Goal: Task Accomplishment & Management: Use online tool/utility

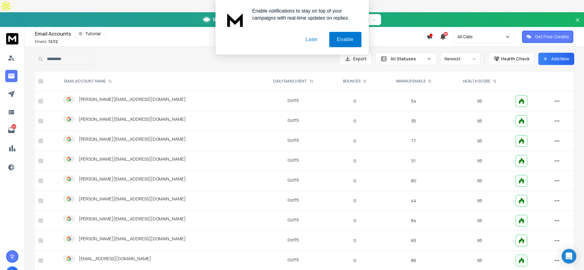
click at [470, 29] on div "Enable notifications to stay on top of your campaigns with real-time updates on…" at bounding box center [292, 27] width 584 height 55
click at [482, 27] on div "Enable notifications to stay on top of your campaigns with real-time updates on…" at bounding box center [292, 27] width 584 height 55
click at [497, 24] on div "Enable notifications to stay on top of your campaigns with real-time updates on…" at bounding box center [292, 27] width 584 height 55
click at [304, 41] on button "Later" at bounding box center [312, 39] width 28 height 15
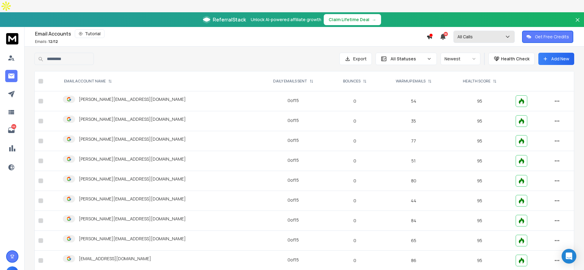
click at [499, 34] on div "All Calls" at bounding box center [483, 37] width 53 height 6
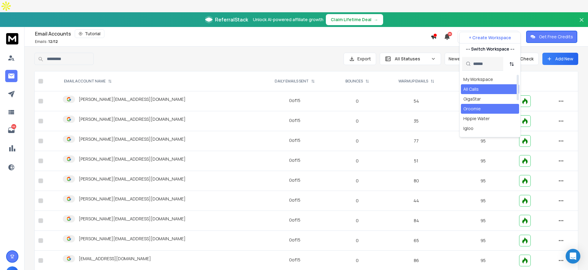
click at [486, 110] on div "Groomie" at bounding box center [490, 109] width 58 height 10
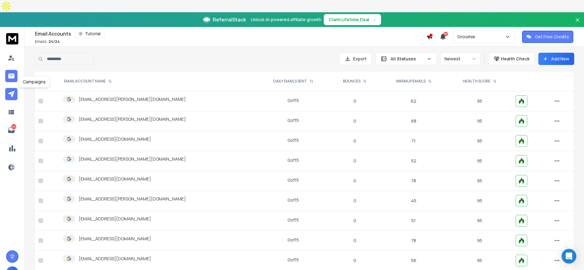
click at [10, 91] on icon at bounding box center [11, 94] width 6 height 6
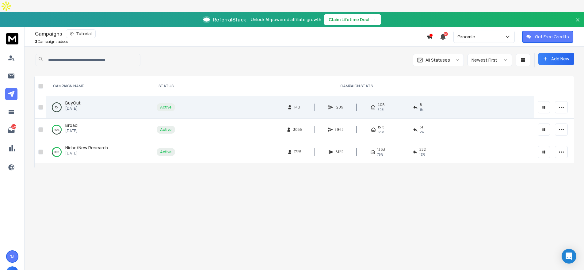
click at [74, 100] on span "BuyOut" at bounding box center [72, 103] width 15 height 6
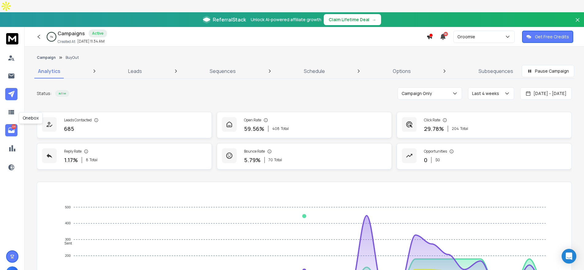
click at [9, 127] on icon at bounding box center [11, 130] width 7 height 7
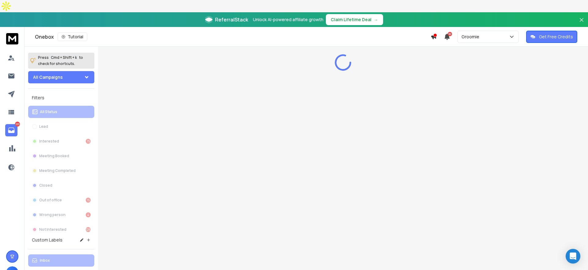
click at [85, 76] on icon at bounding box center [86, 77] width 3 height 2
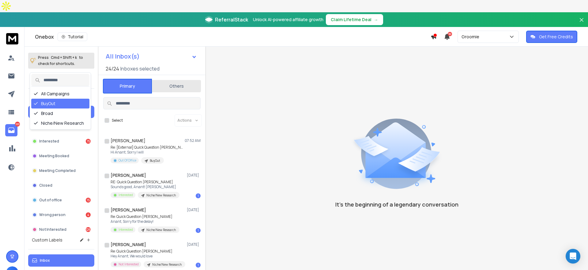
click at [56, 106] on div "BuyOut" at bounding box center [60, 104] width 58 height 10
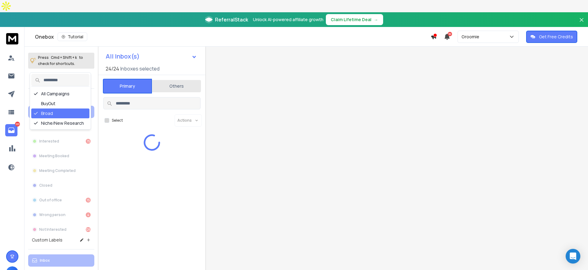
click at [52, 113] on div "Broad" at bounding box center [60, 113] width 58 height 10
click at [52, 119] on div "Niche/New Research" at bounding box center [60, 123] width 58 height 10
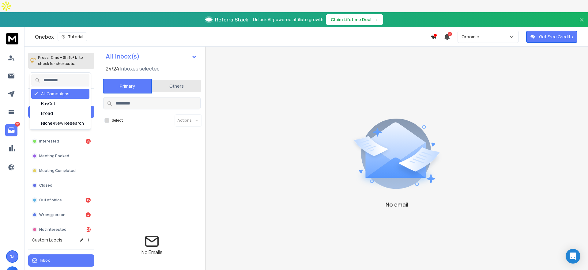
click at [56, 98] on div "All Campaigns" at bounding box center [60, 94] width 58 height 10
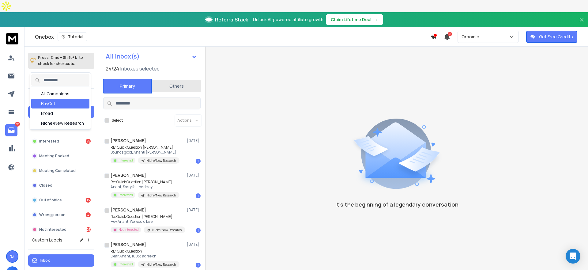
click at [58, 104] on div "BuyOut" at bounding box center [60, 104] width 58 height 10
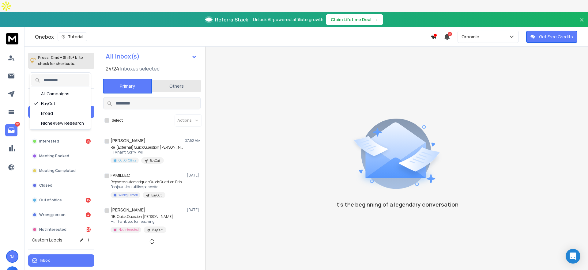
click at [274, 137] on div "It’s the beginning of a legendary conversation" at bounding box center [397, 161] width 382 height 229
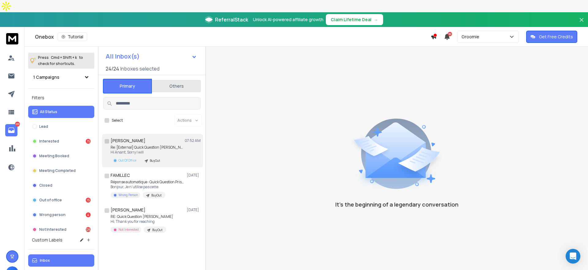
click at [148, 145] on p "Re: [External] Quick Question [PERSON_NAME]" at bounding box center [148, 147] width 74 height 5
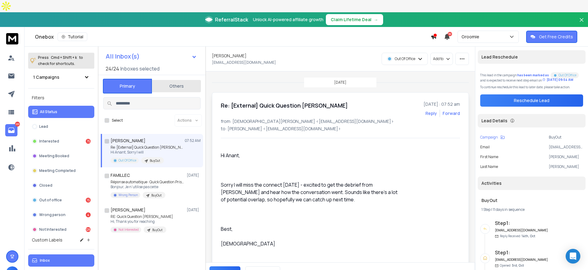
click at [584, 17] on icon "Close banner" at bounding box center [582, 20] width 6 height 6
